Goal: Task Accomplishment & Management: Manage account settings

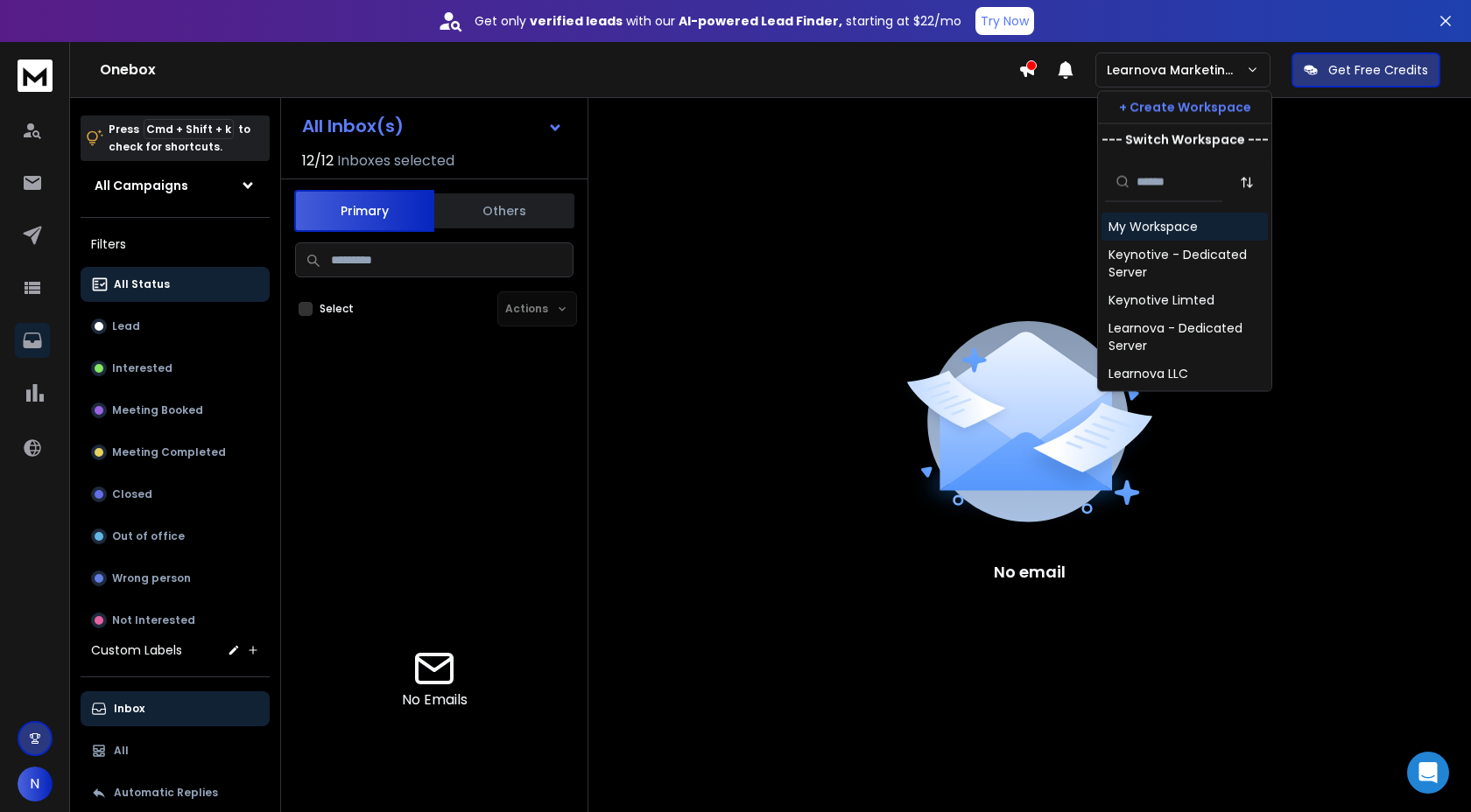
click at [1149, 227] on div "My Workspace" at bounding box center [1153, 226] width 89 height 18
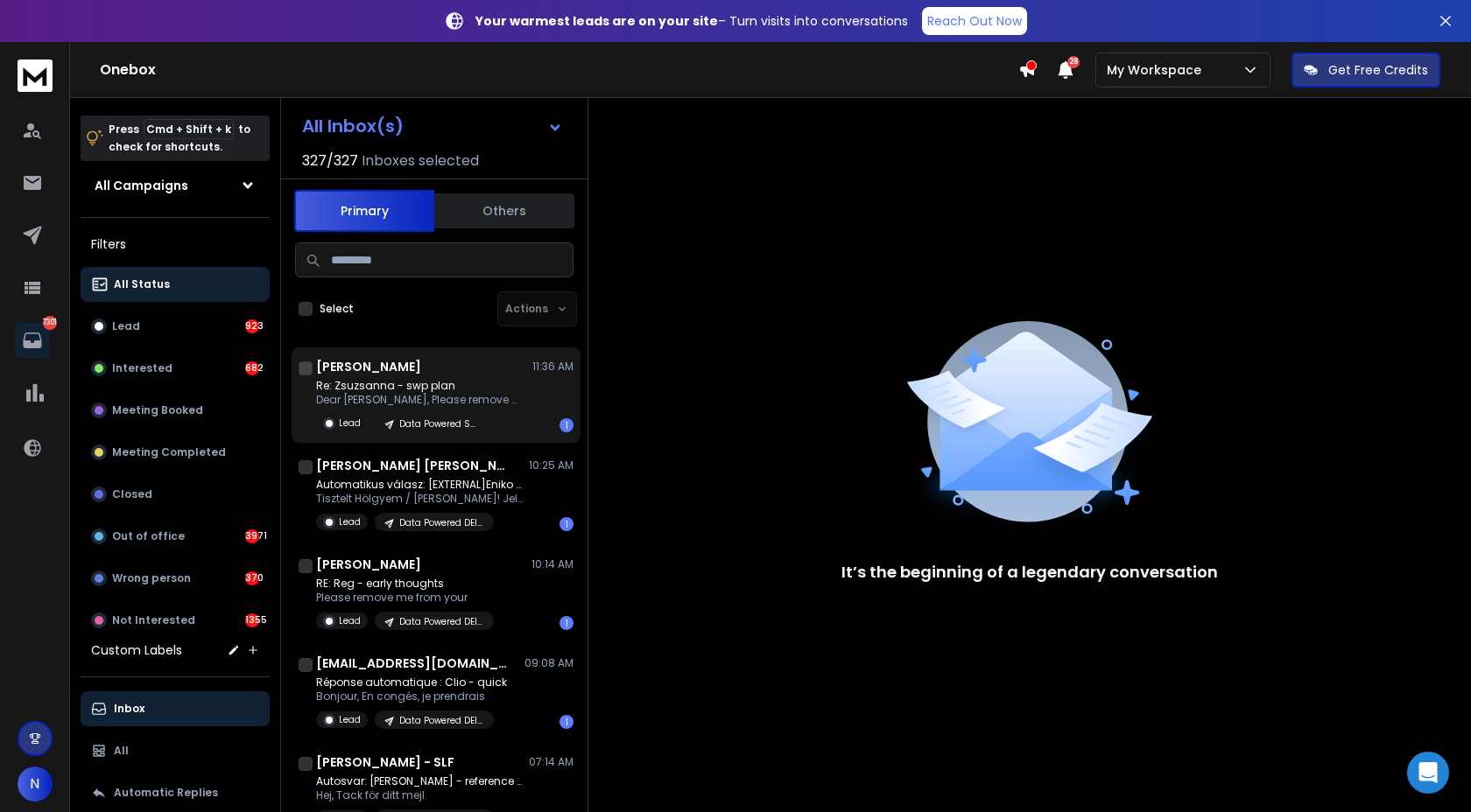
click at [474, 382] on p "Re: Zsuzsanna - swp plan" at bounding box center [421, 386] width 210 height 14
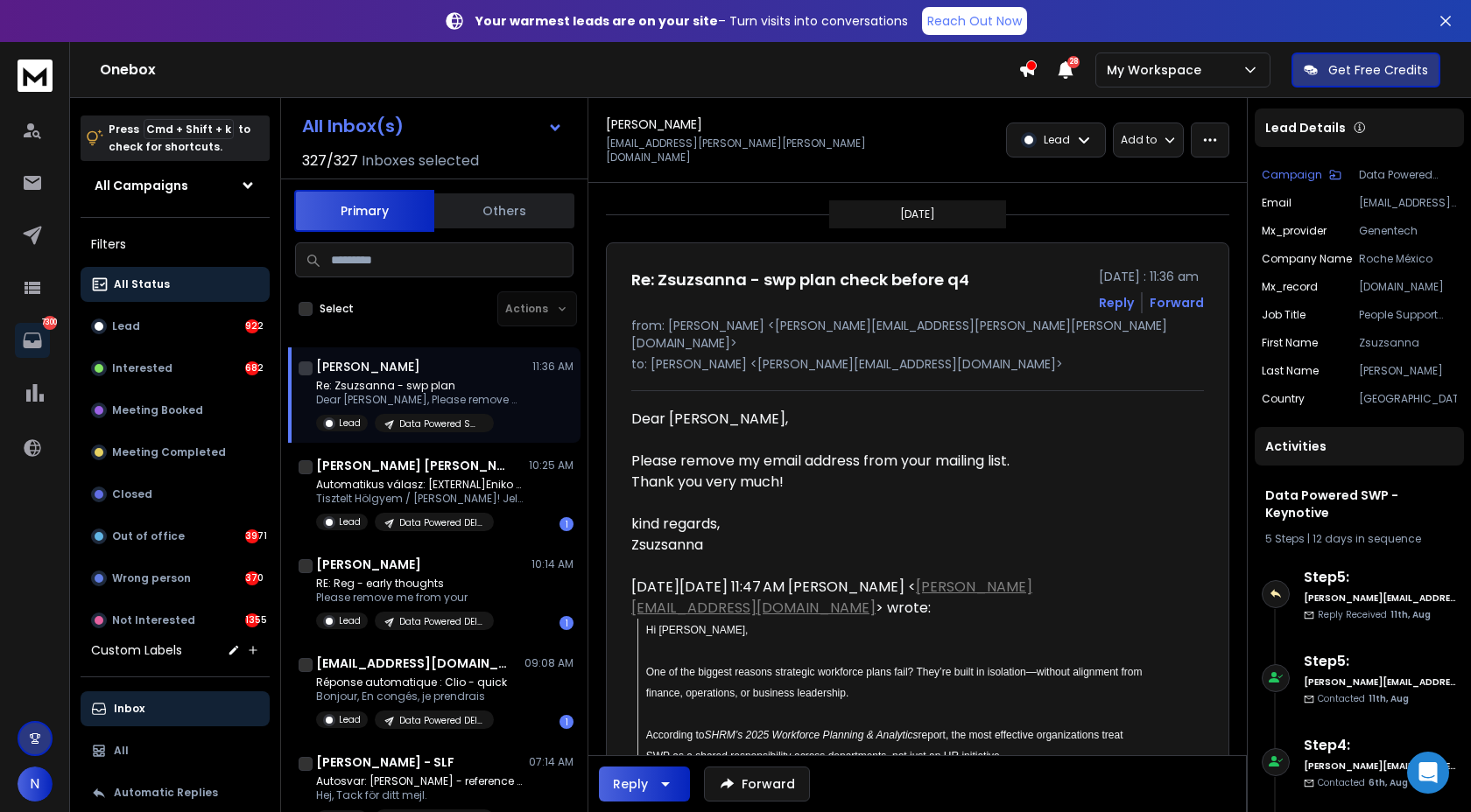
click at [1204, 136] on icon "button" at bounding box center [1209, 140] width 16 height 16
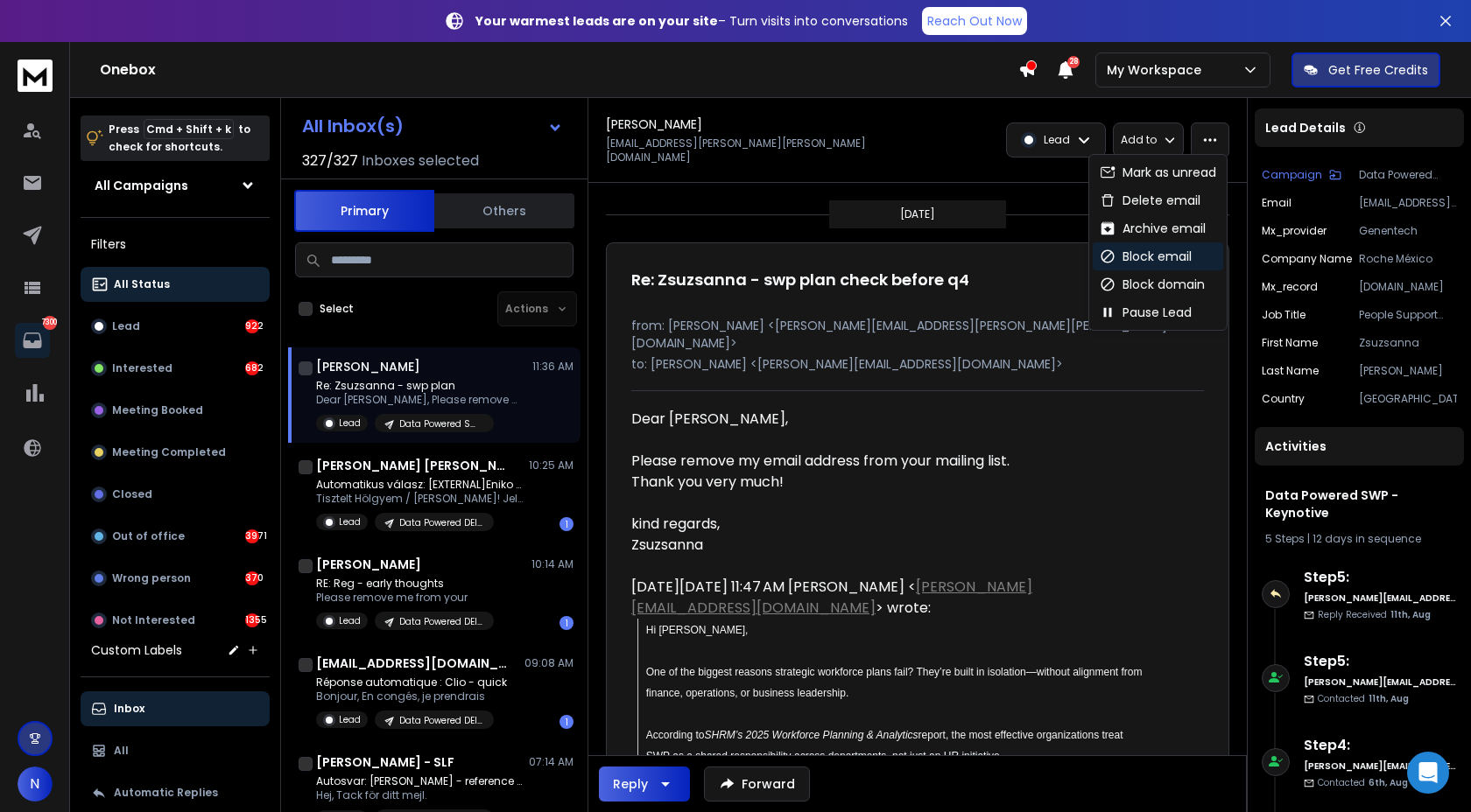
click at [1147, 258] on div "Block email" at bounding box center [1145, 256] width 92 height 18
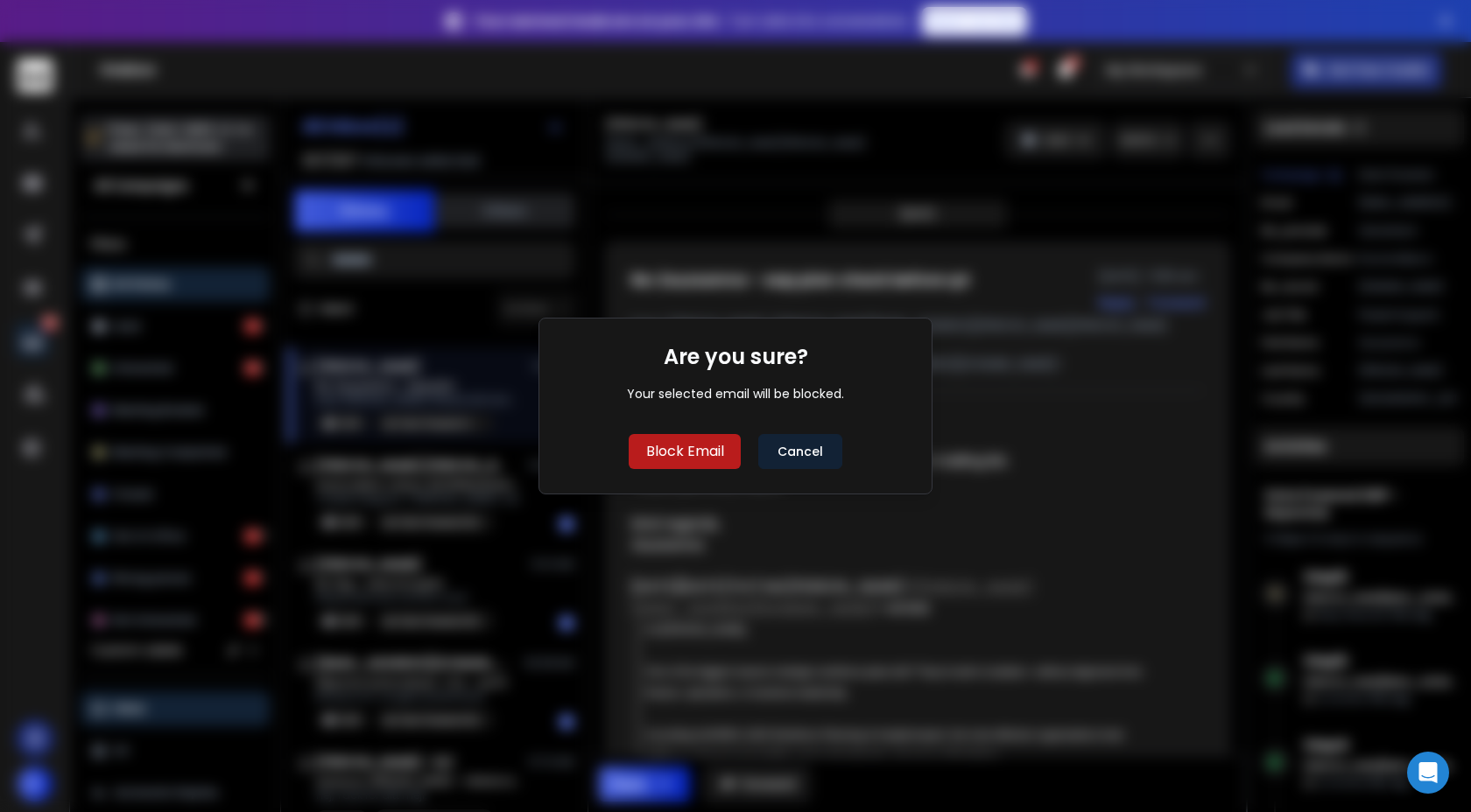
click at [691, 457] on button "Block Email" at bounding box center [684, 452] width 112 height 35
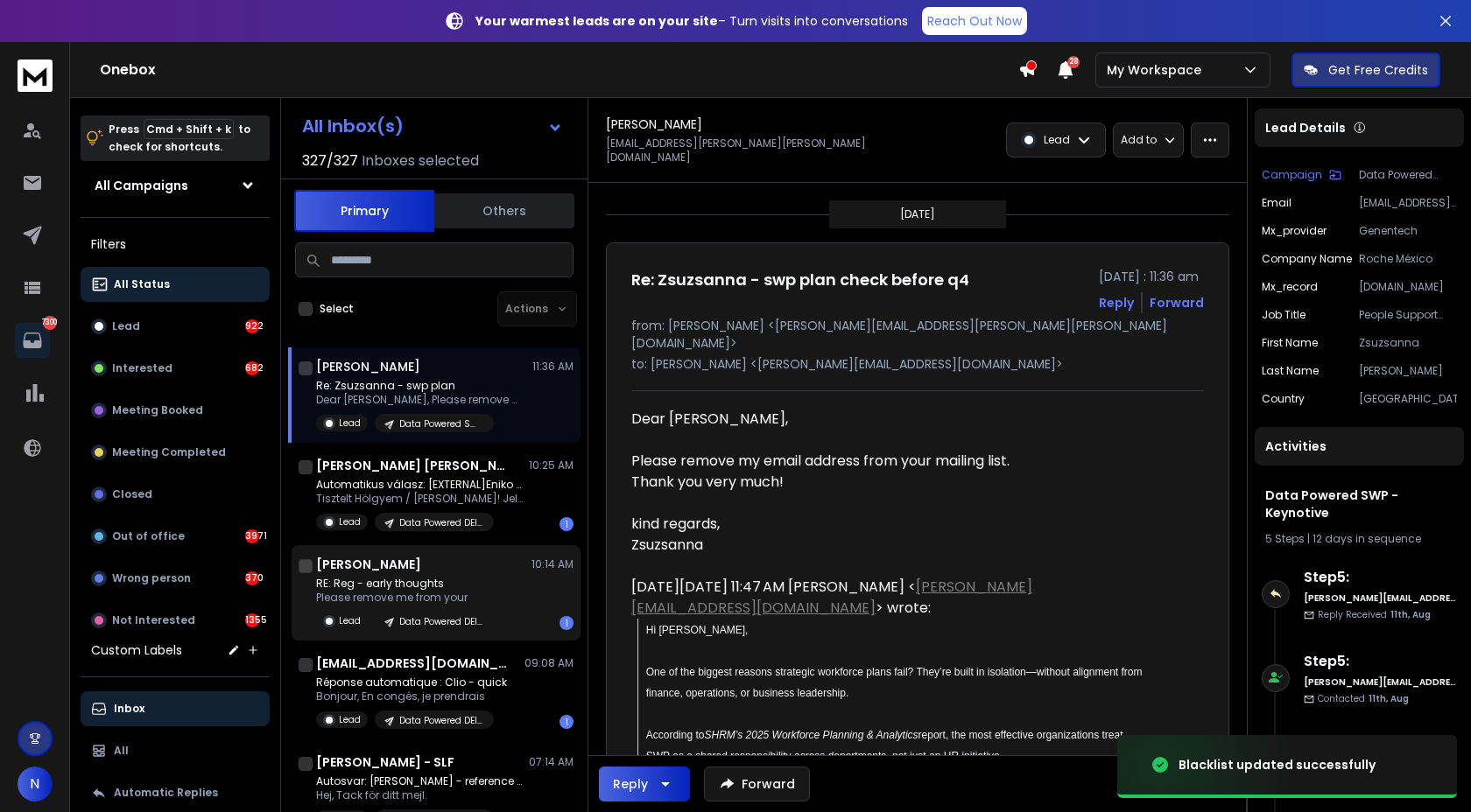
click at [399, 592] on p "Please remove me from your" at bounding box center [405, 597] width 177 height 14
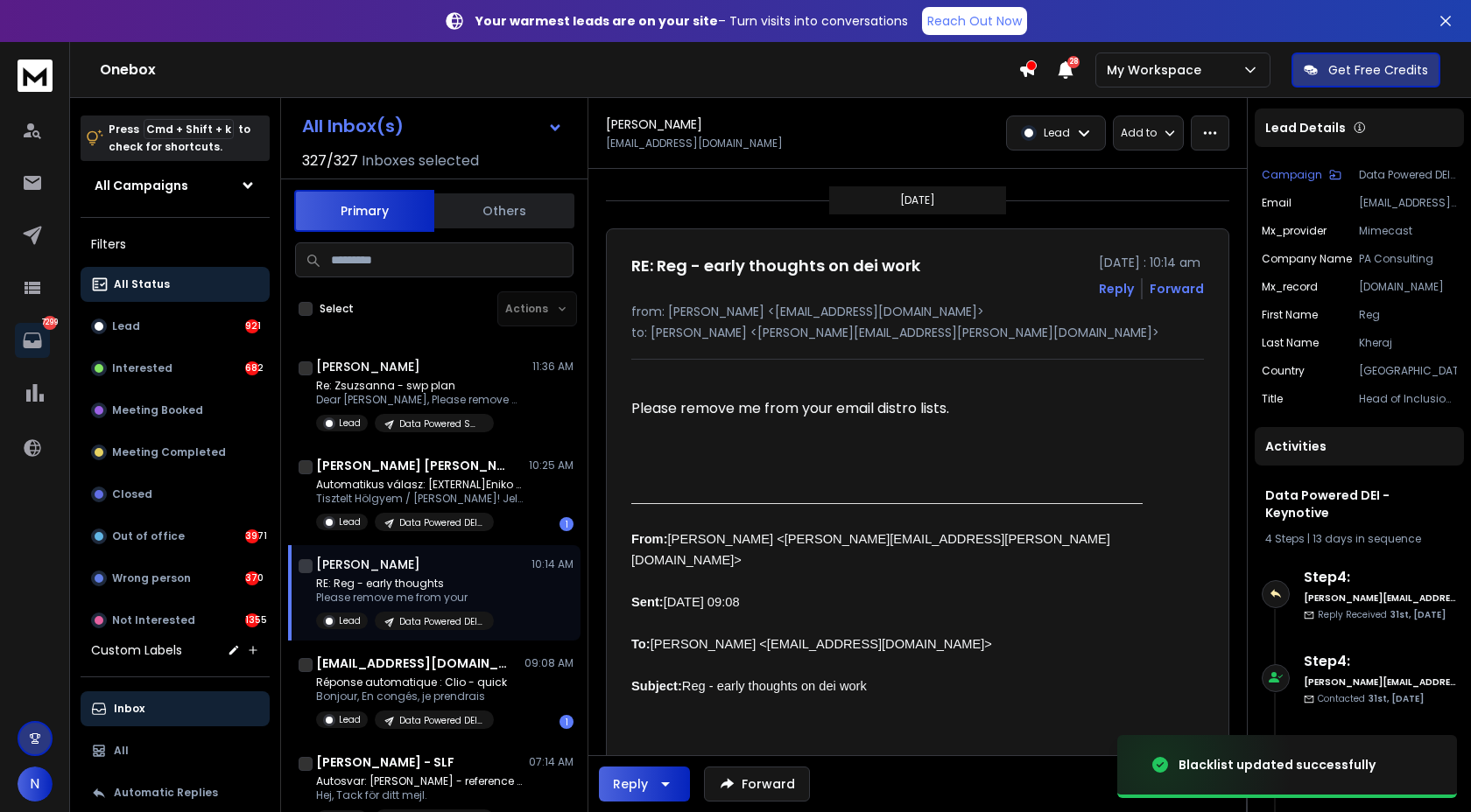
click at [1210, 137] on icon "button" at bounding box center [1209, 132] width 16 height 16
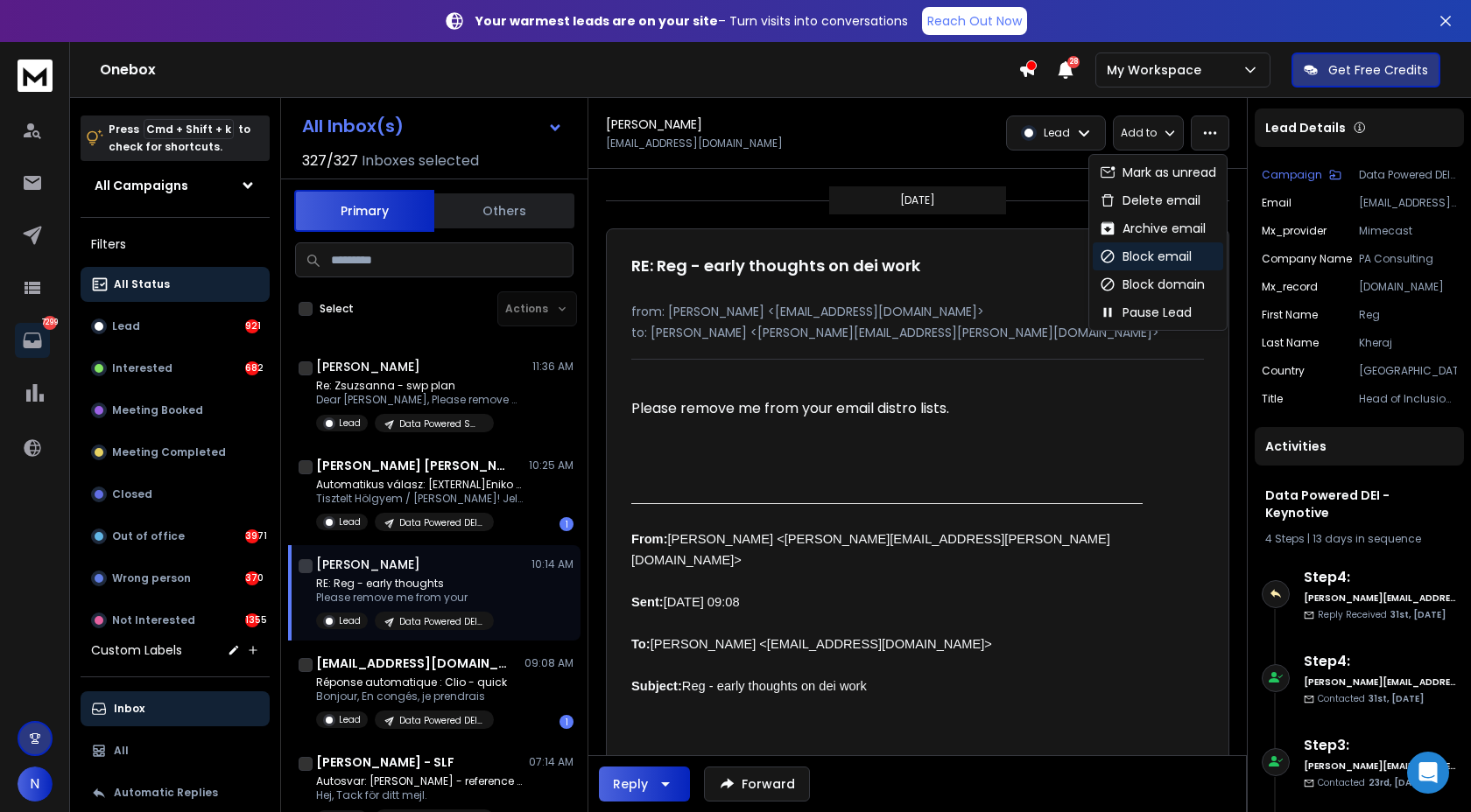
click at [1142, 253] on div "Block email" at bounding box center [1145, 256] width 92 height 18
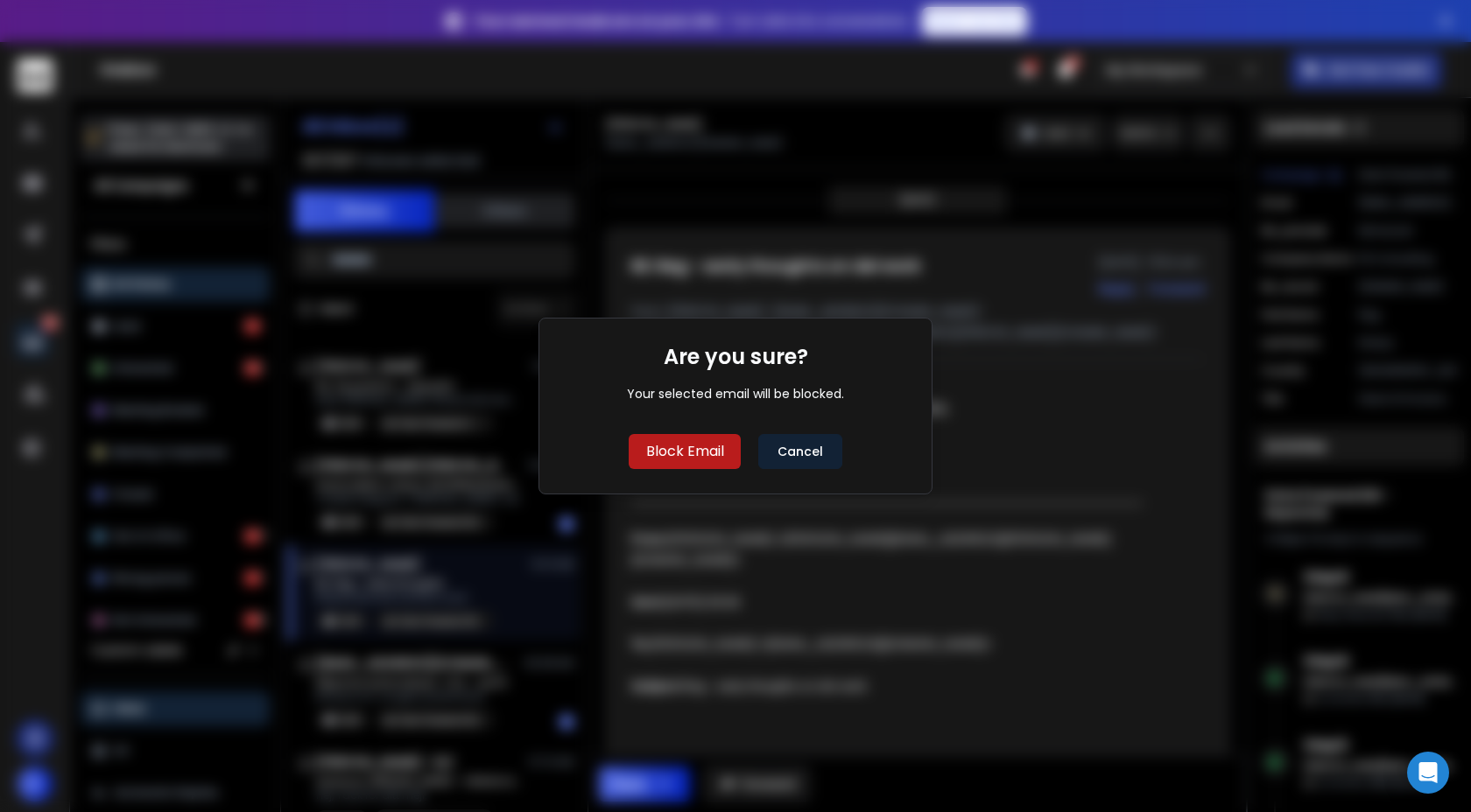
click at [666, 458] on button "Block Email" at bounding box center [684, 452] width 112 height 35
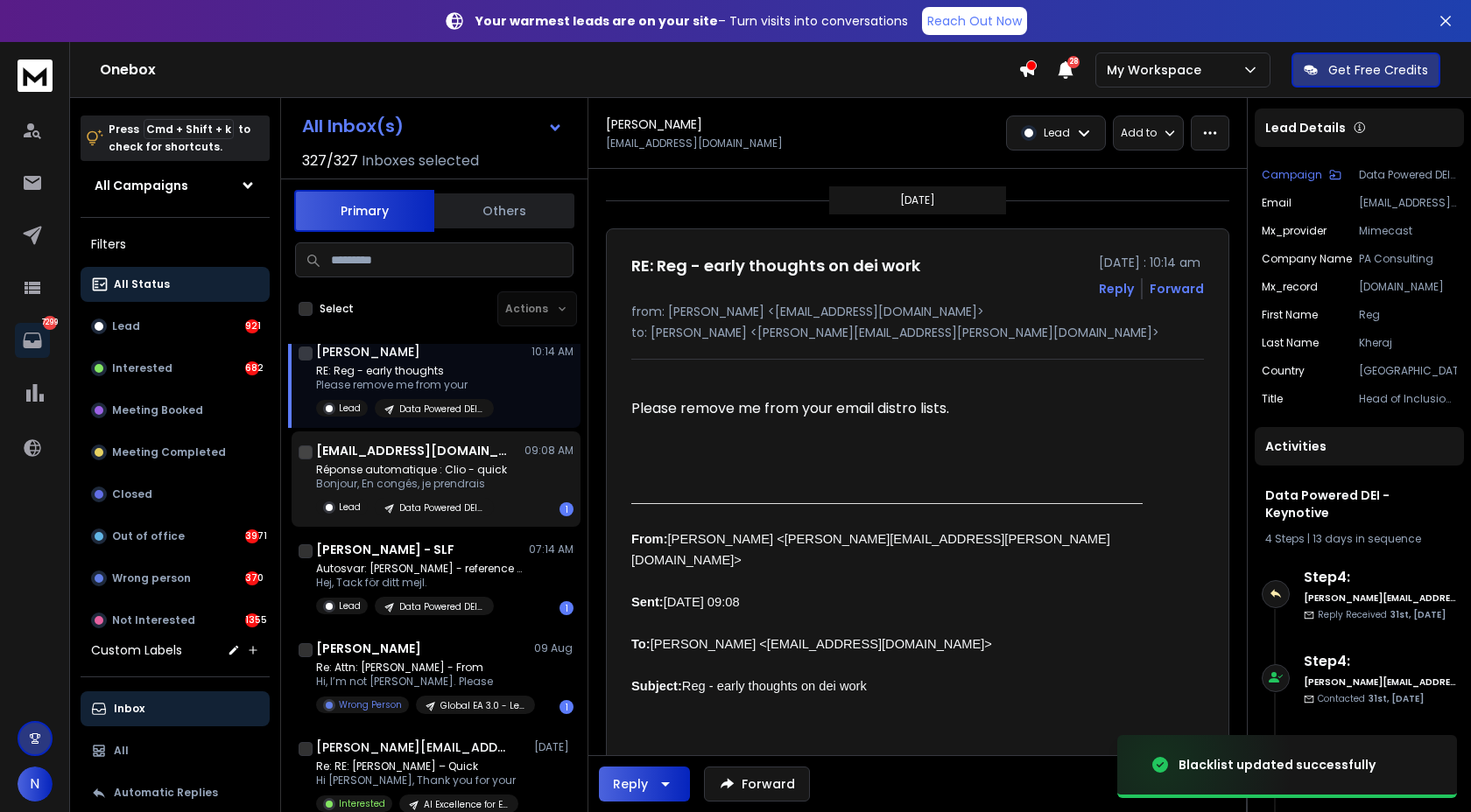
scroll to position [218, 0]
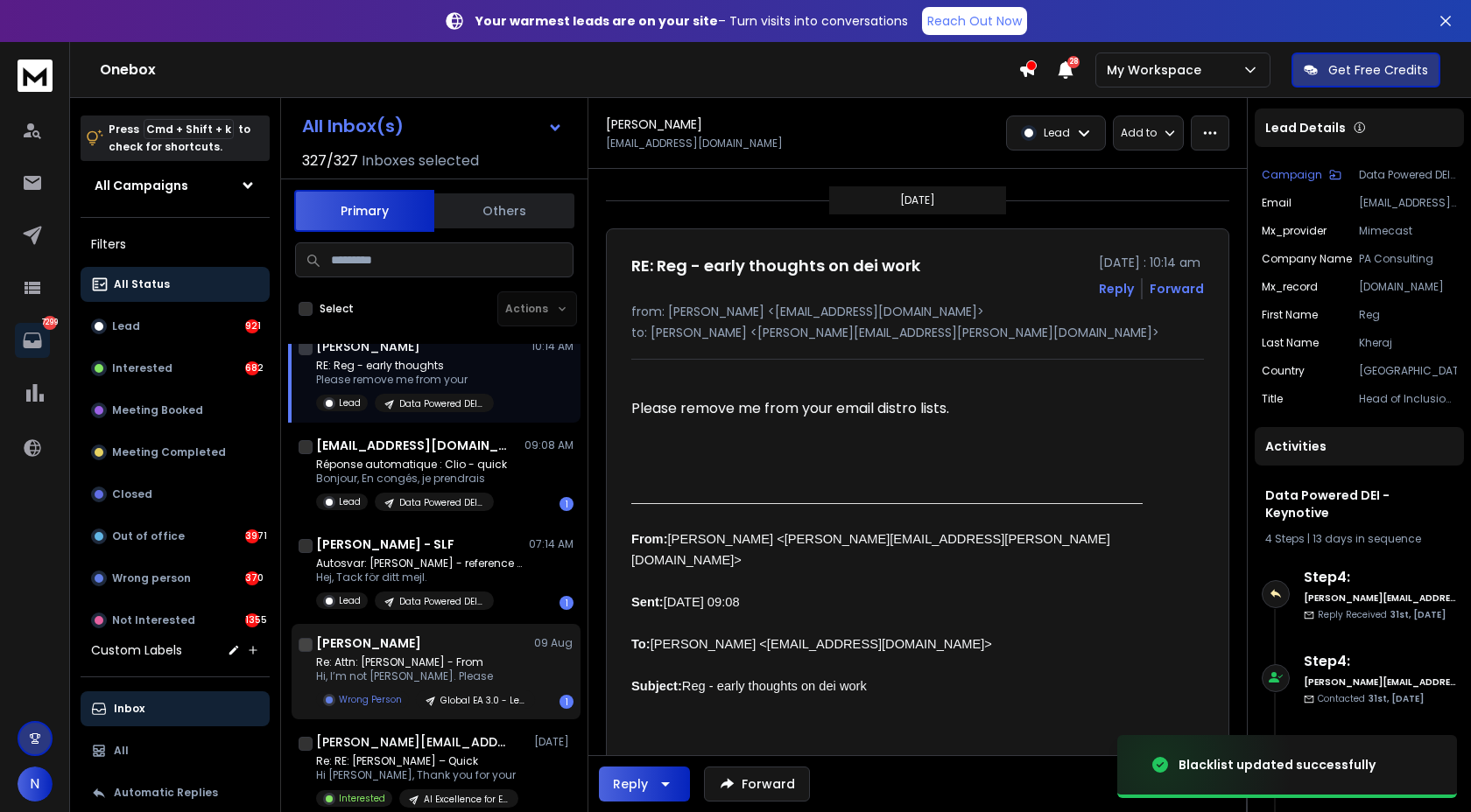
click at [482, 662] on p "Re: Attn: Deanna - From" at bounding box center [421, 662] width 210 height 14
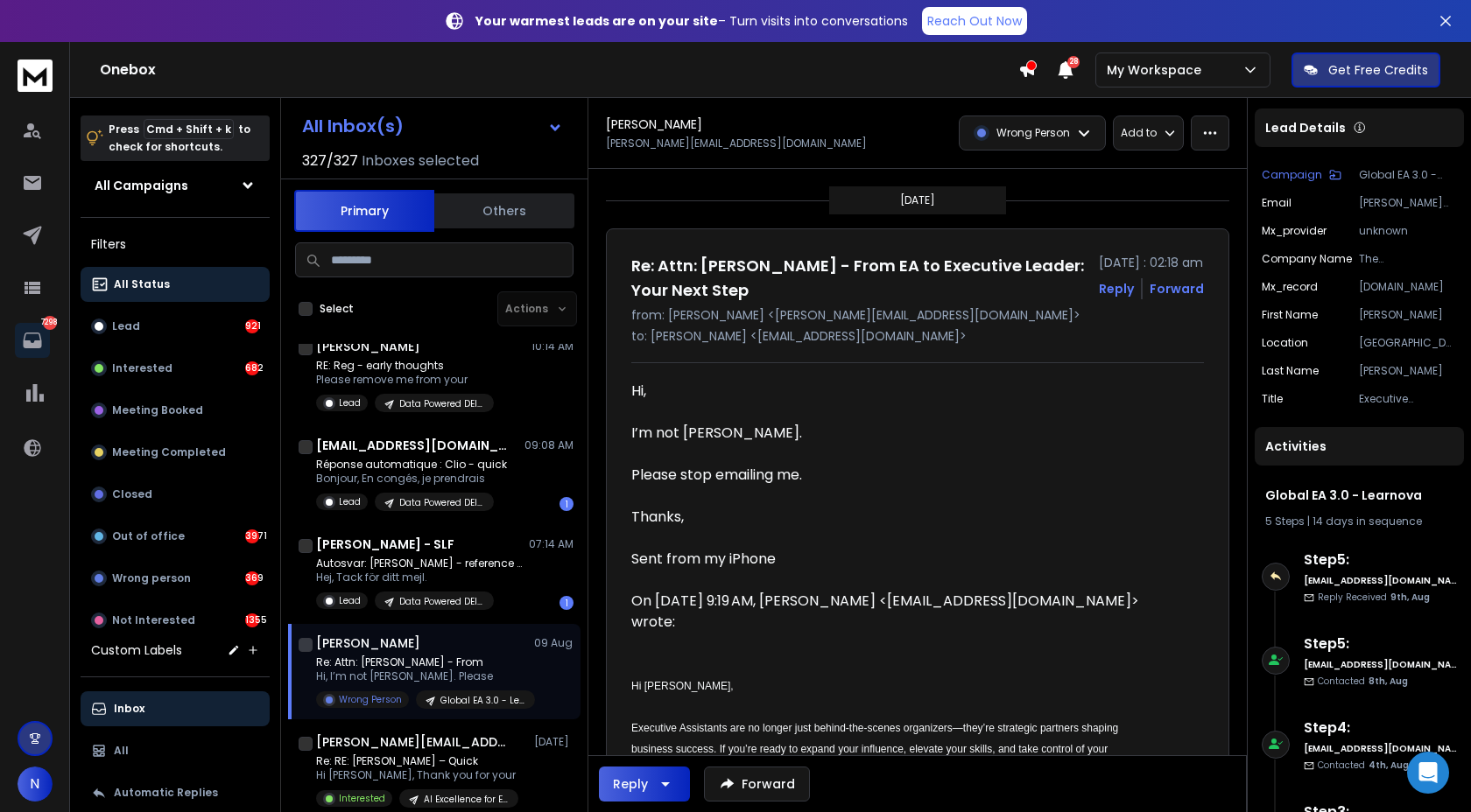
click at [1217, 140] on icon "button" at bounding box center [1209, 132] width 16 height 16
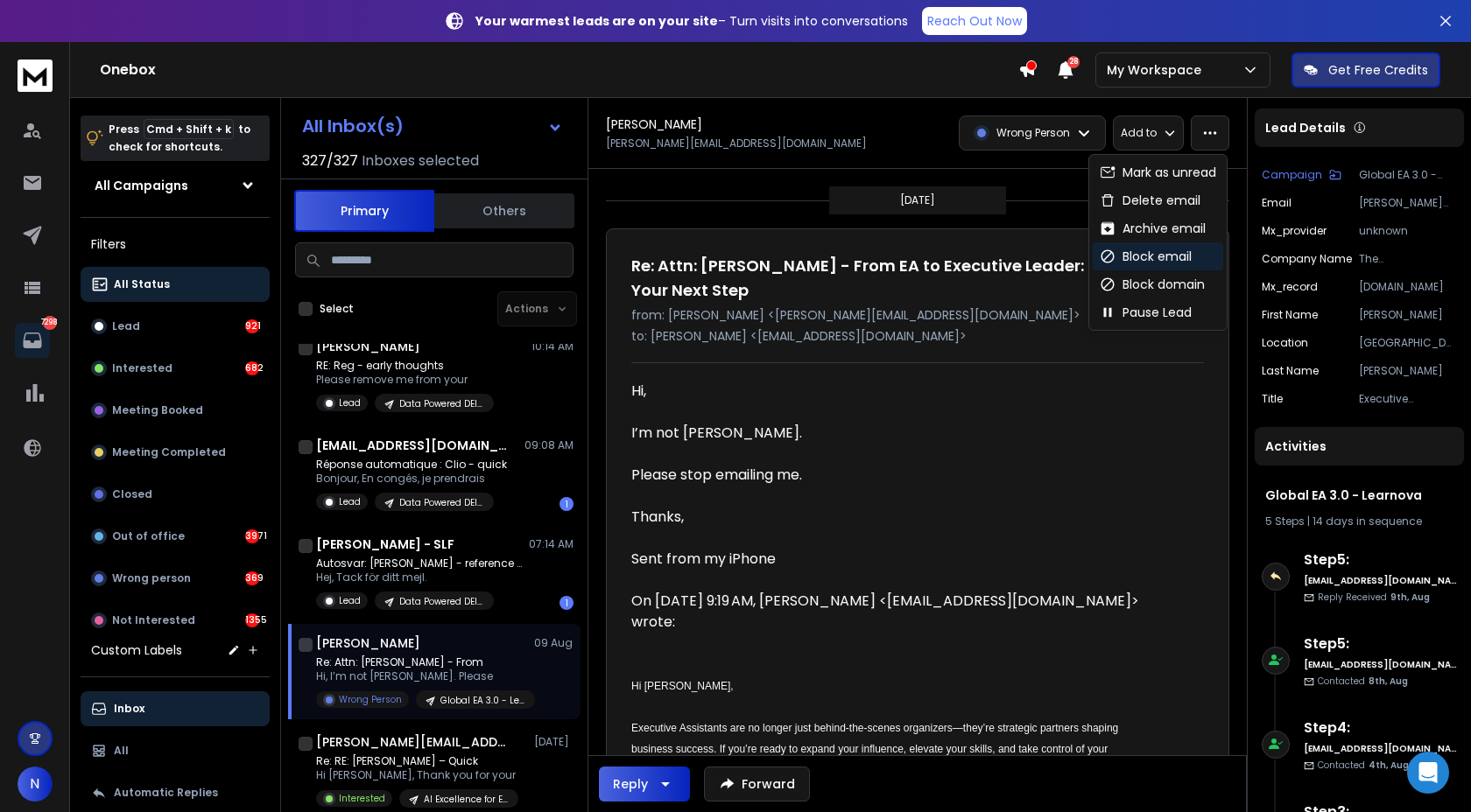
click at [1128, 255] on div "Block email" at bounding box center [1145, 256] width 92 height 18
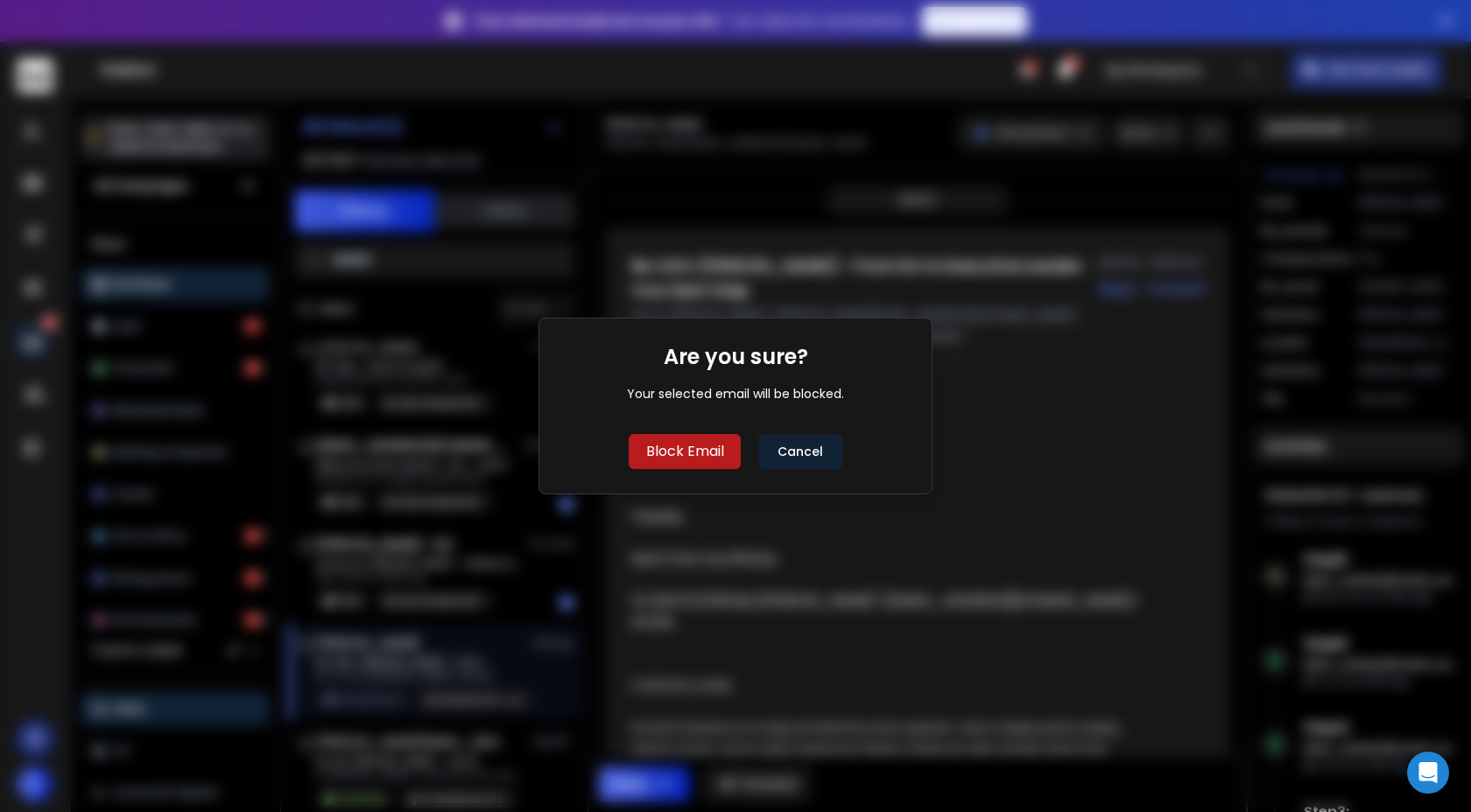
click at [707, 451] on button "Block Email" at bounding box center [684, 452] width 112 height 35
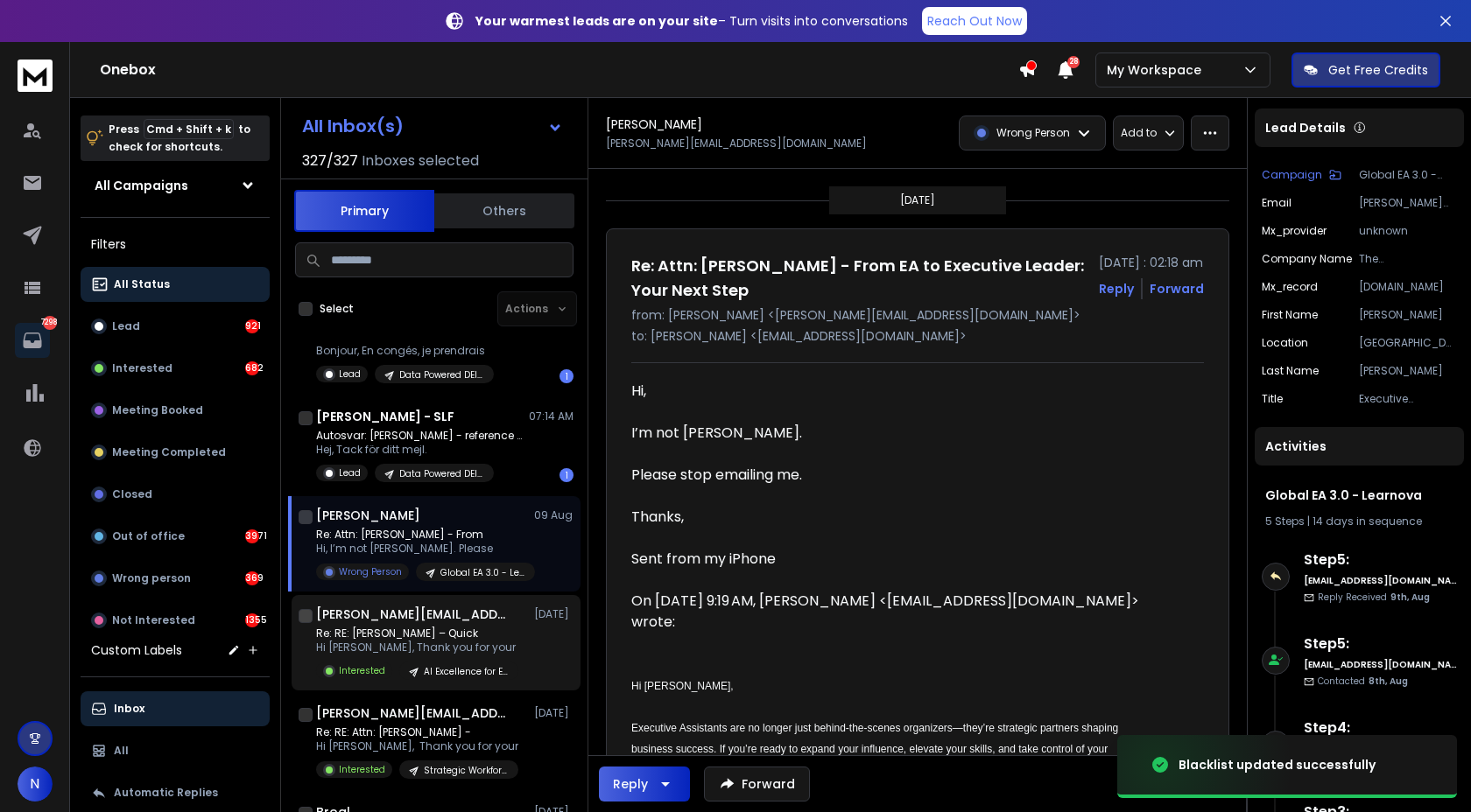
scroll to position [356, 0]
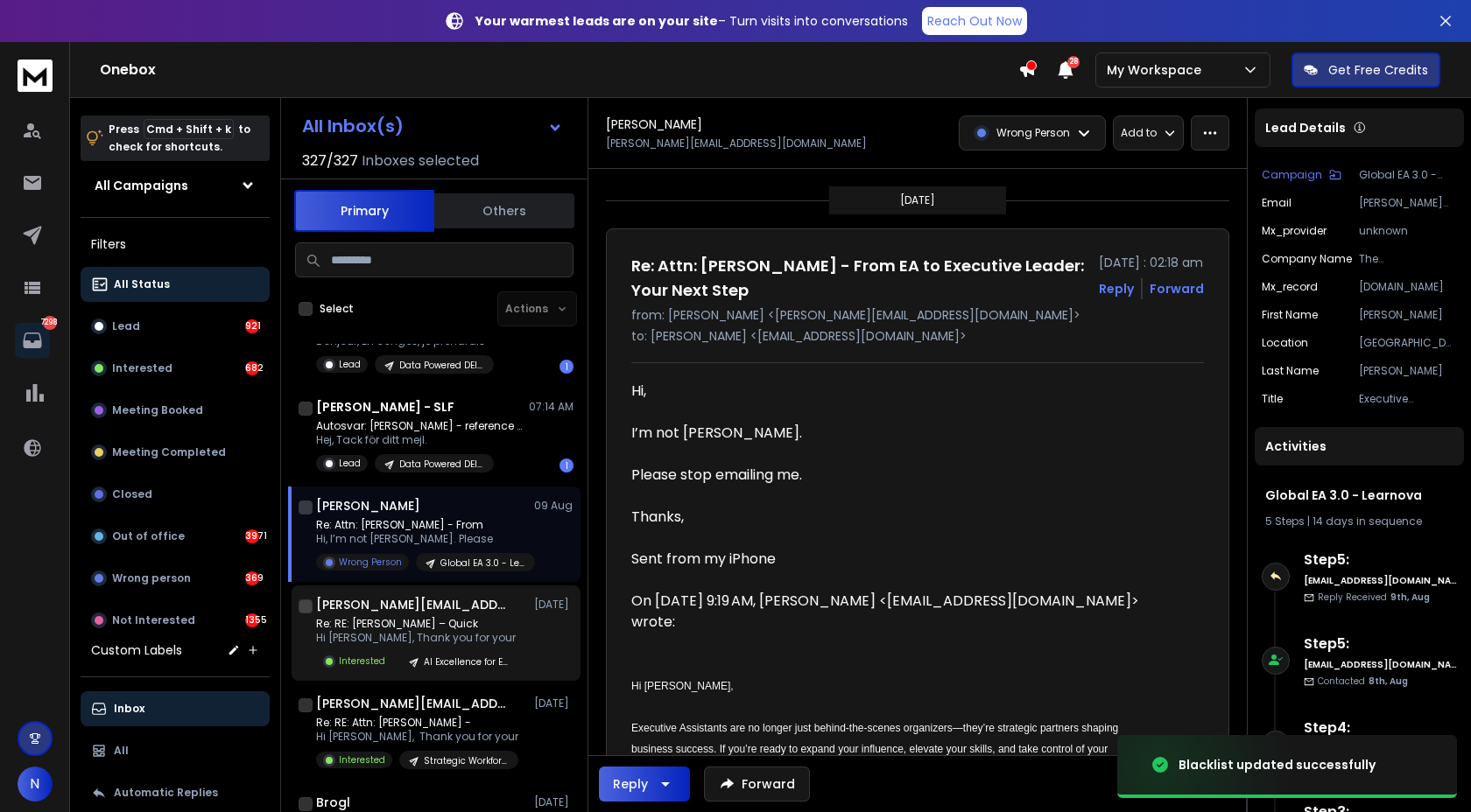
click at [513, 616] on div "jason.smedvik.614@parl.gc.ca 08 Aug Re: RE: Jason – Quick Hi Jason, Thank you f…" at bounding box center [445, 633] width 257 height 74
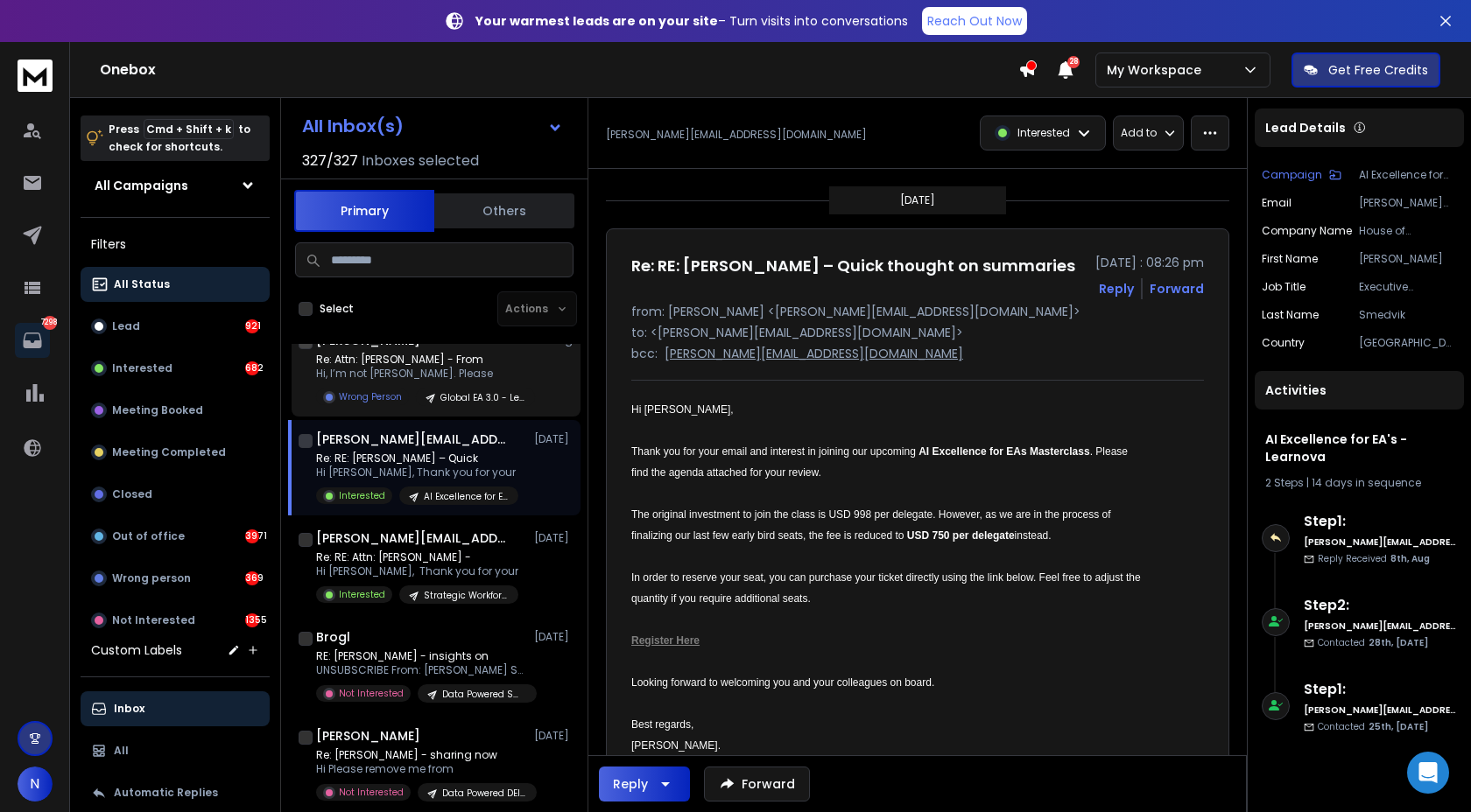
scroll to position [0, 0]
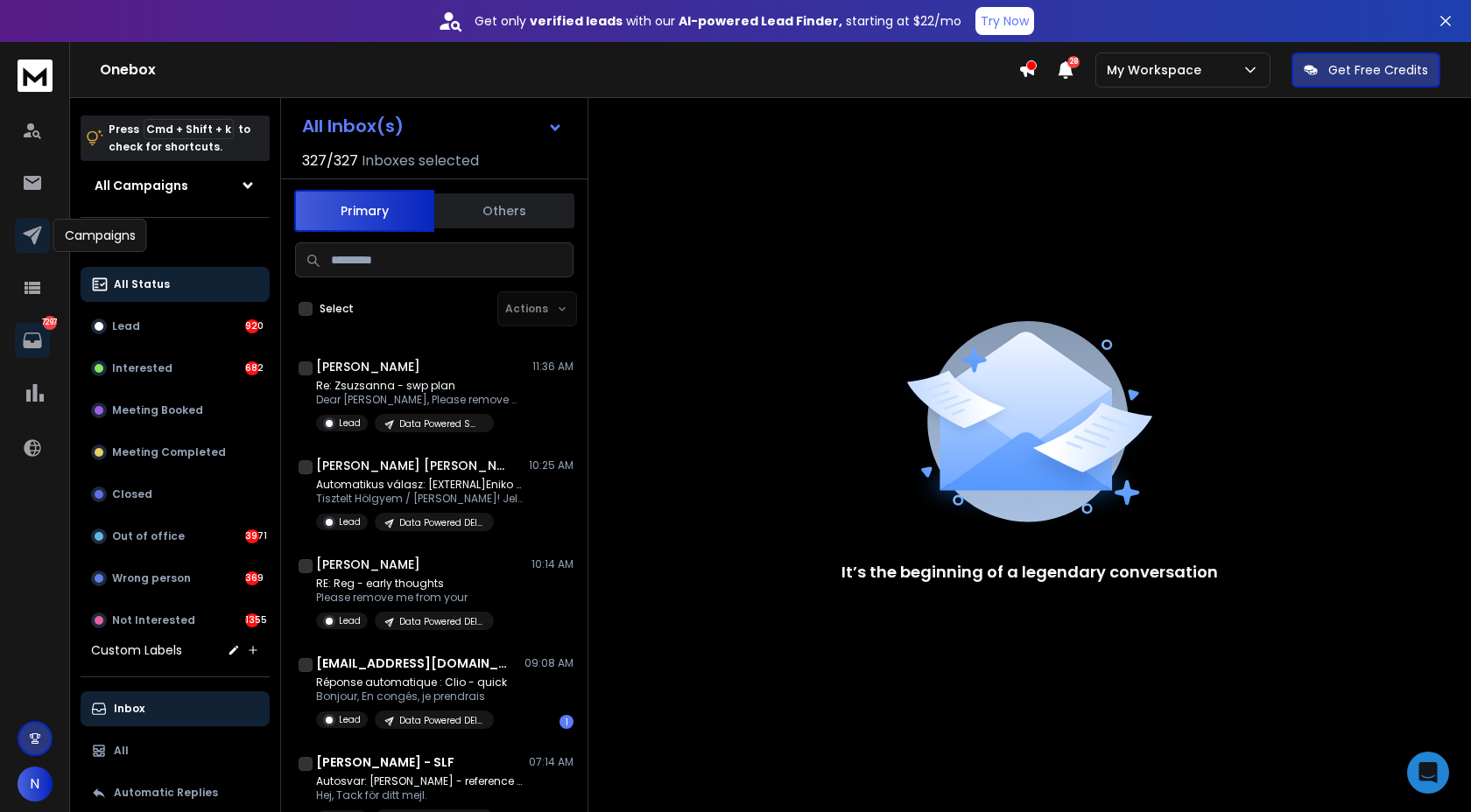
click at [24, 230] on icon at bounding box center [32, 236] width 21 height 21
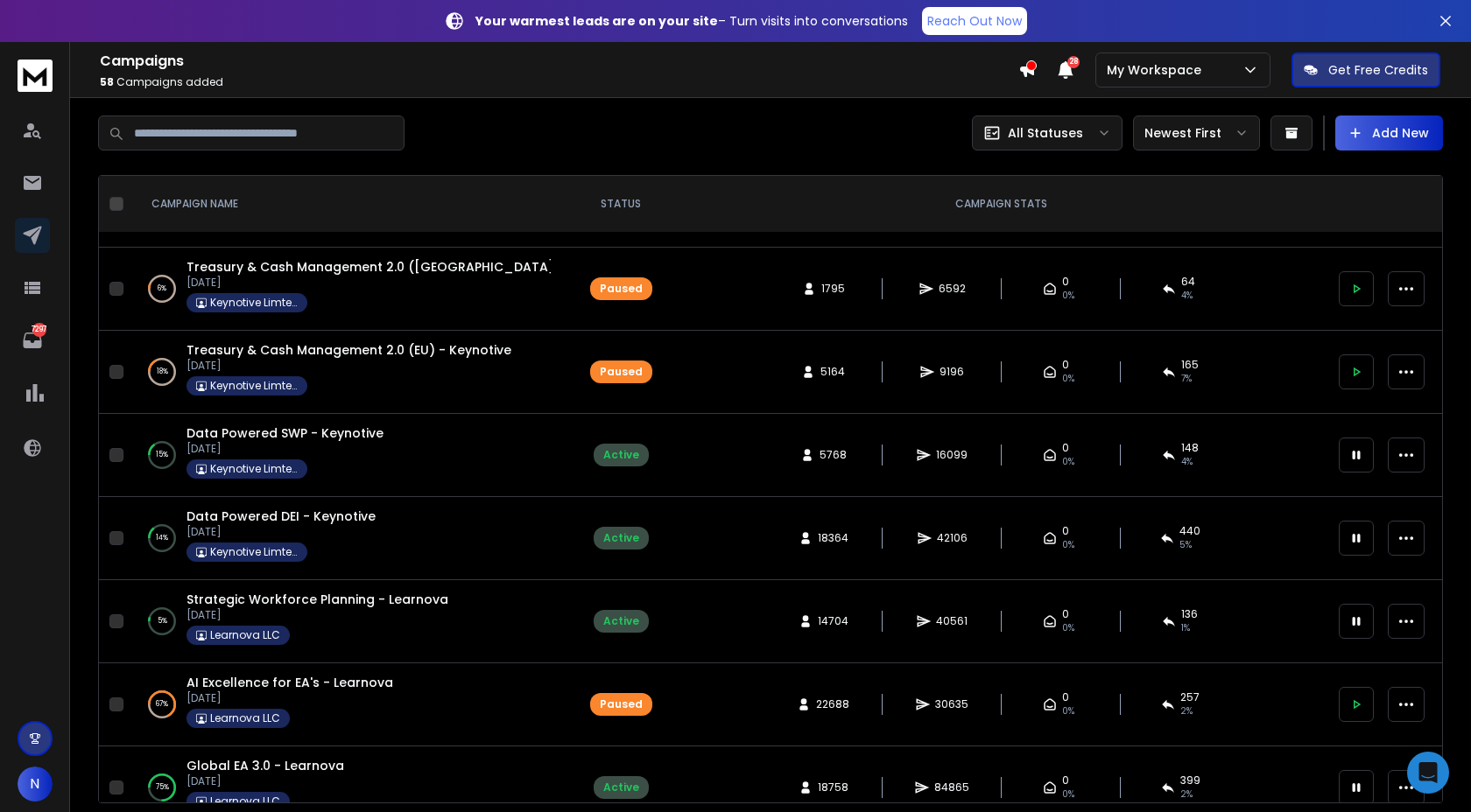
scroll to position [508, 0]
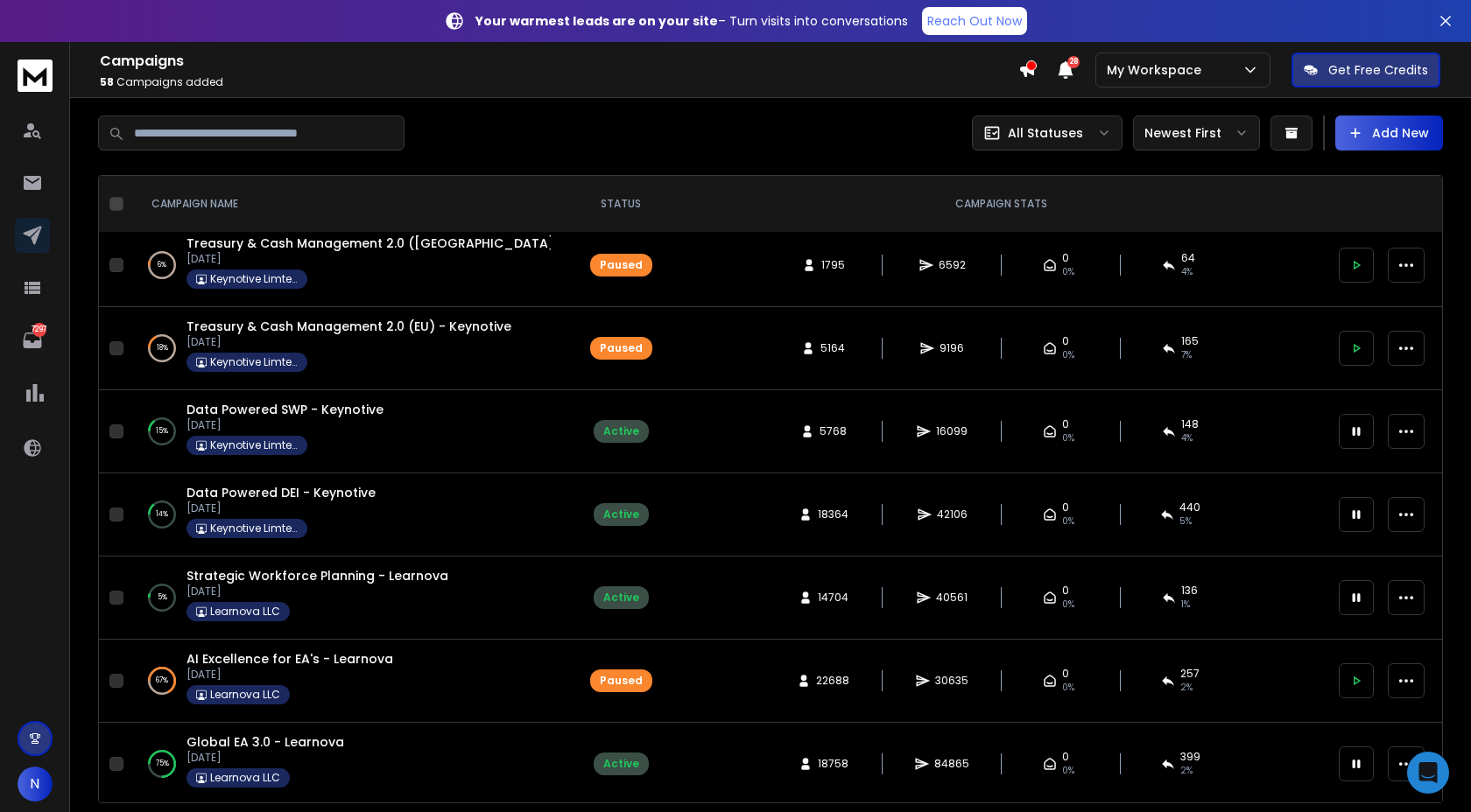
click at [312, 576] on span "Strategic Workforce Planning - Learnova" at bounding box center [317, 575] width 262 height 18
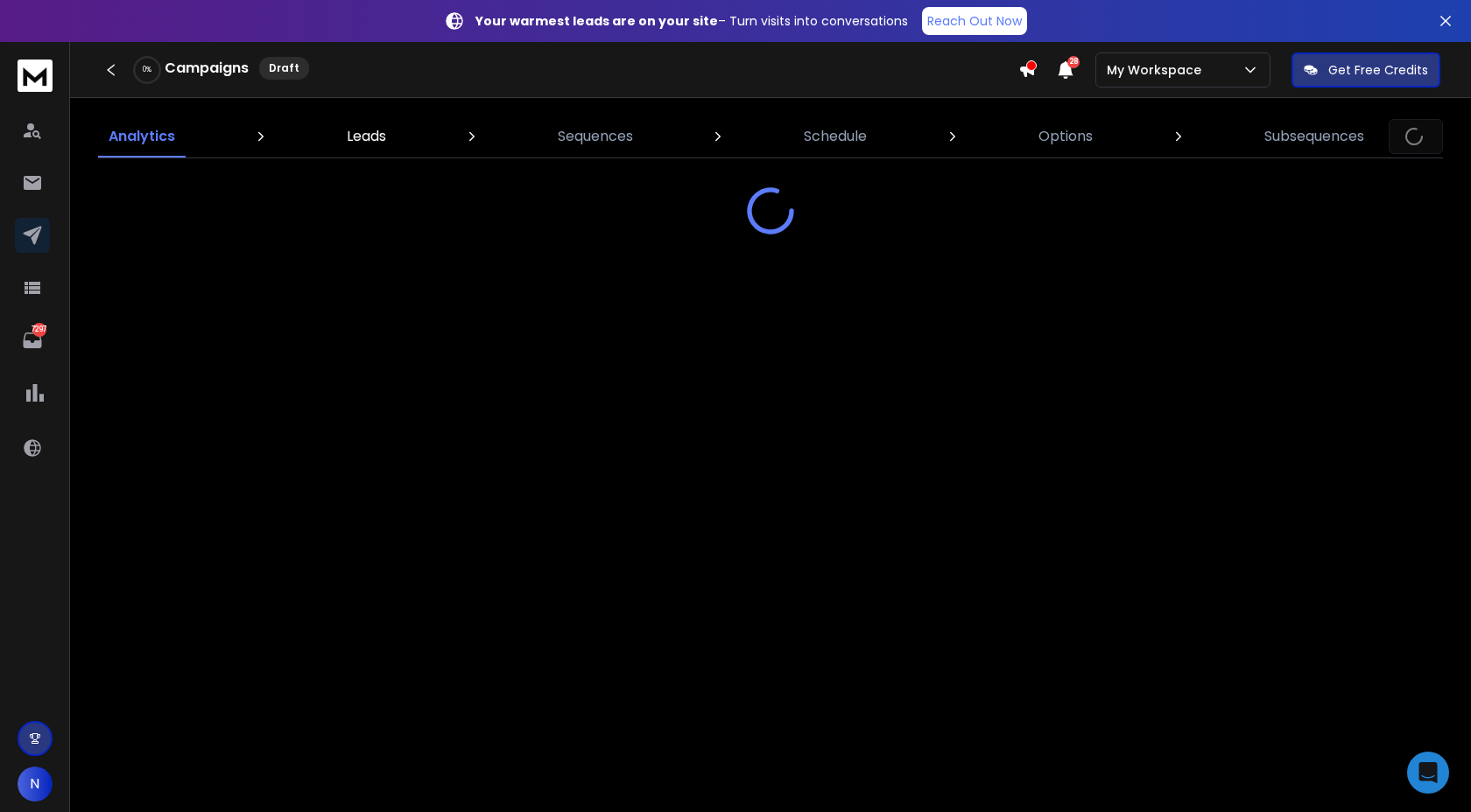
click at [370, 145] on p "Leads" at bounding box center [366, 136] width 39 height 21
click at [183, 152] on div "Analytics Leads Sequences Schedule Options Subsequences" at bounding box center [736, 136] width 1277 height 42
click at [138, 138] on p "Analytics" at bounding box center [140, 136] width 63 height 21
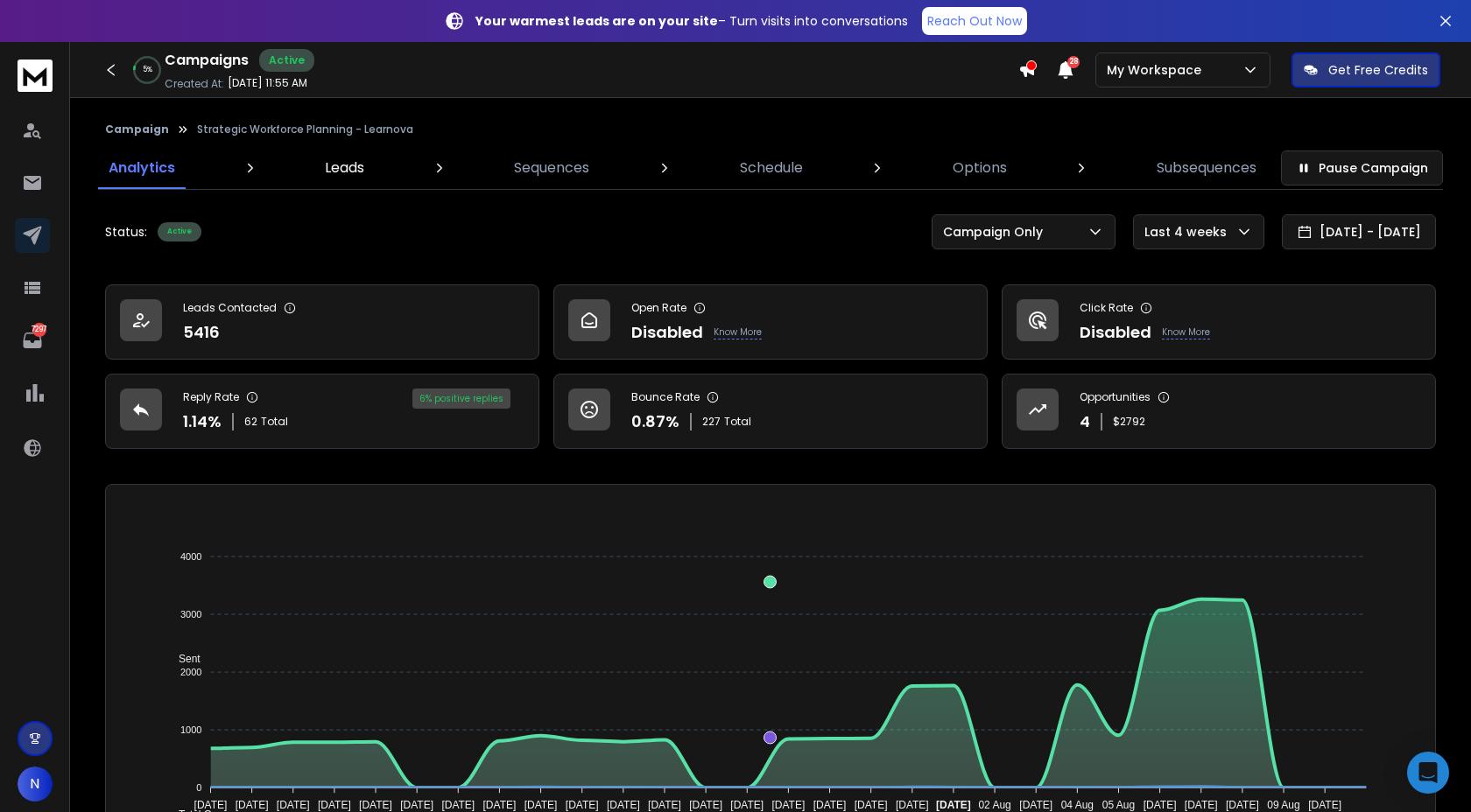
click at [329, 160] on p "Leads" at bounding box center [345, 168] width 39 height 21
